Goal: Navigation & Orientation: Find specific page/section

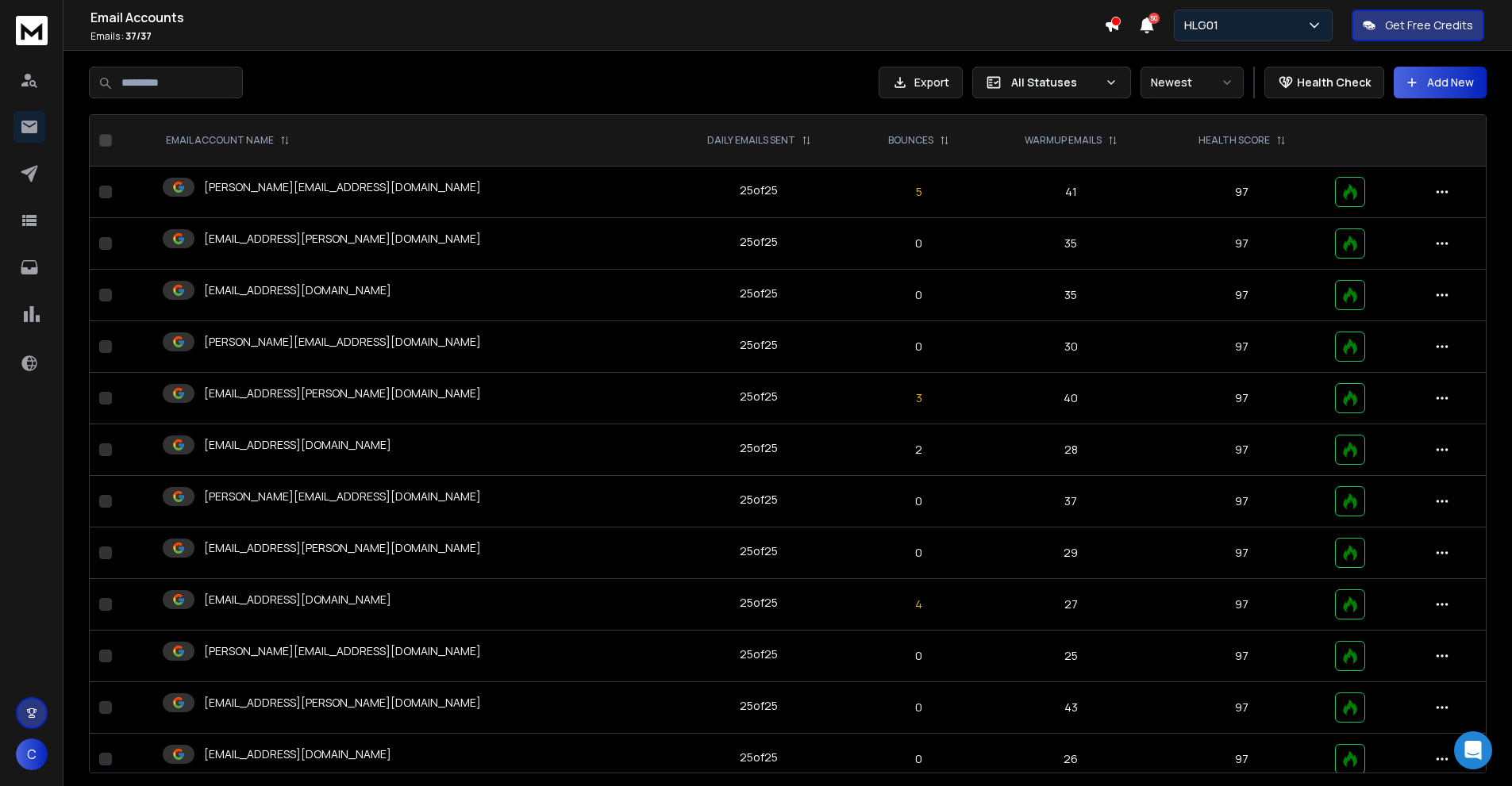
click at [1237, 34] on button "HLG01" at bounding box center [1253, 25] width 159 height 32
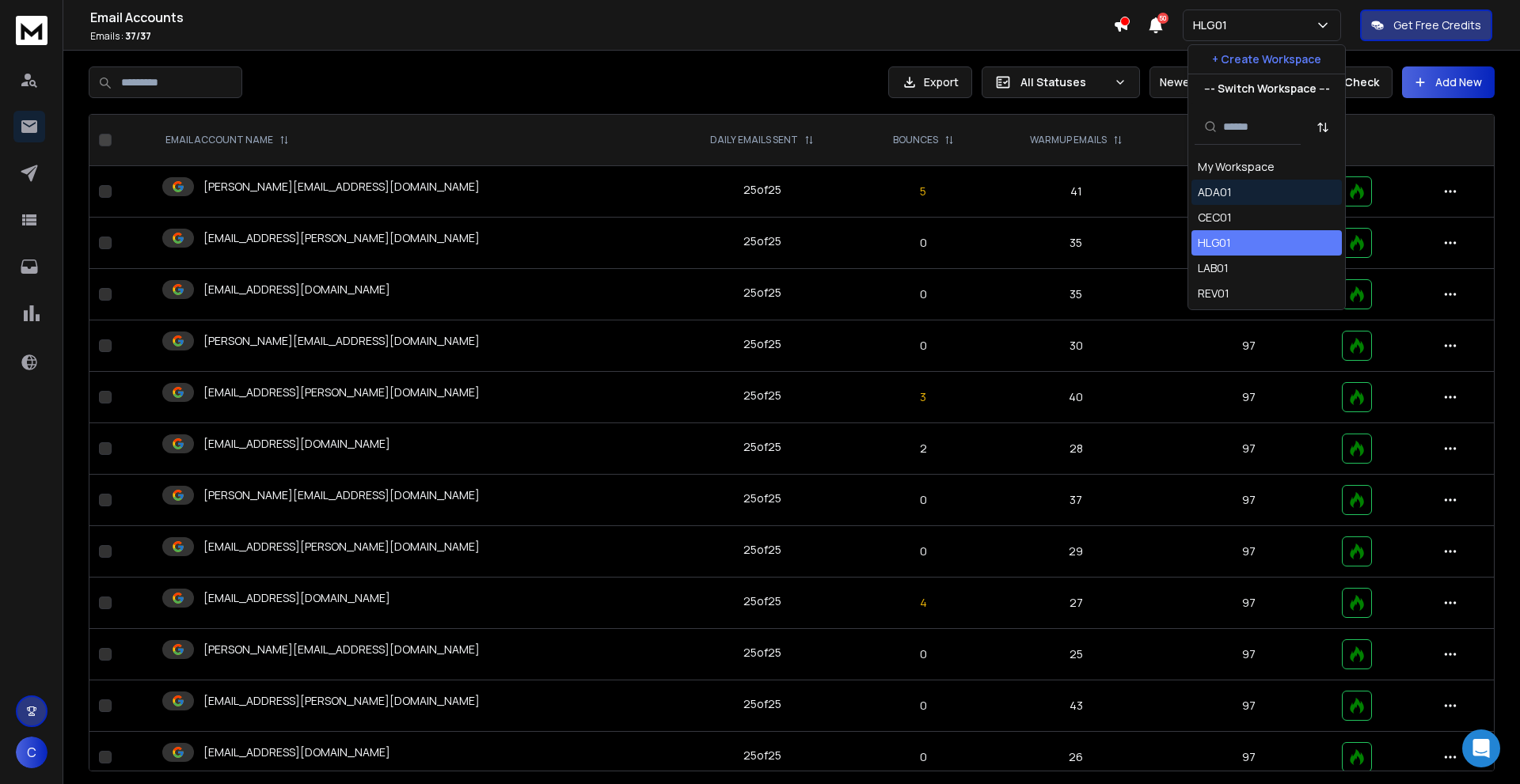
click at [1229, 162] on div "My Workspace" at bounding box center [1236, 167] width 77 height 16
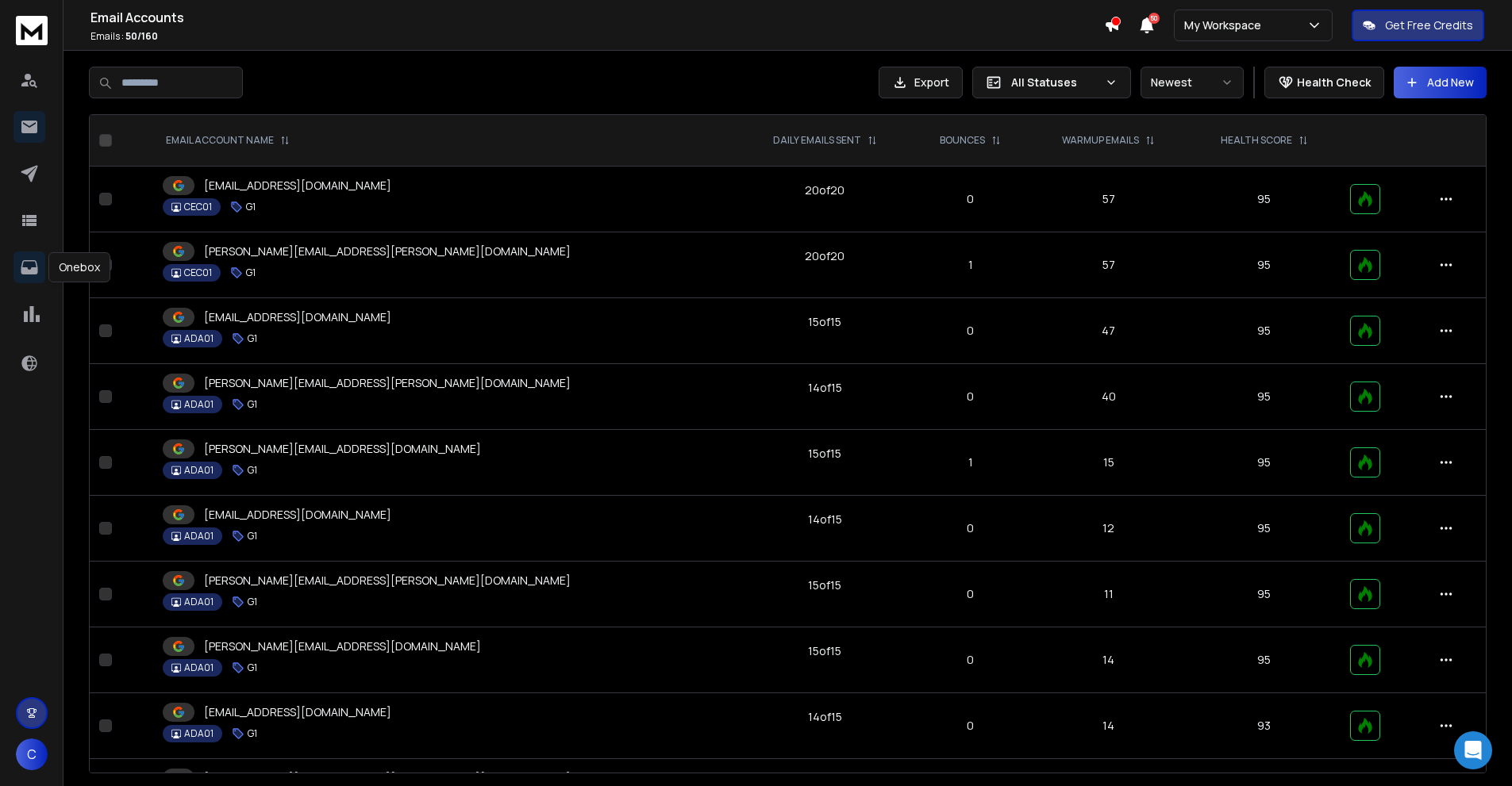
click at [32, 278] on link at bounding box center [29, 268] width 32 height 32
